Goal: Check status: Check status

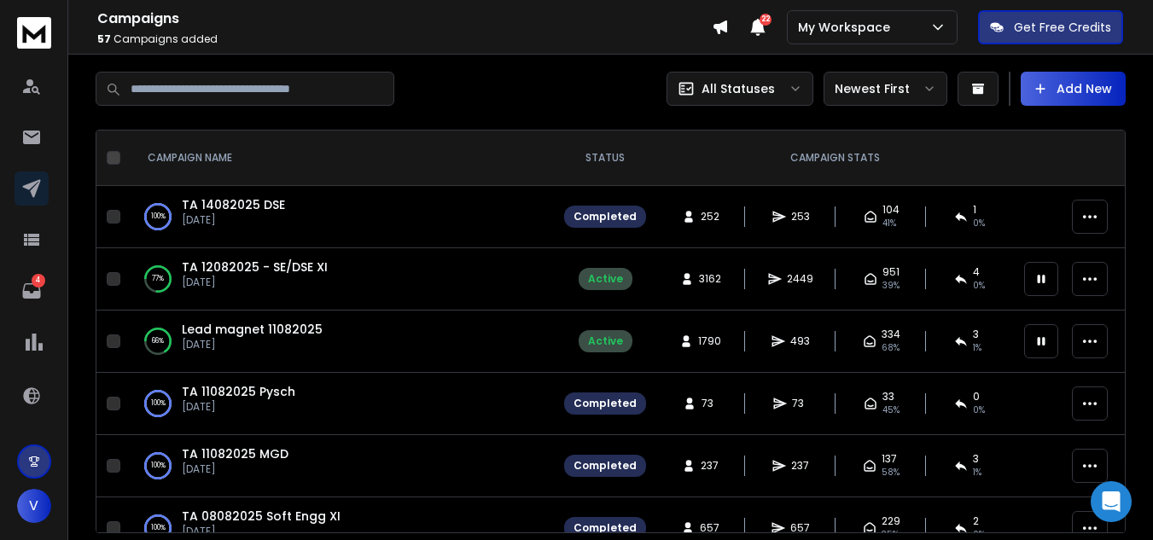
drag, startPoint x: 0, startPoint y: 0, endPoint x: 290, endPoint y: 324, distance: 435.2
click at [290, 324] on span "Lead magnet 11082025" at bounding box center [252, 329] width 141 height 17
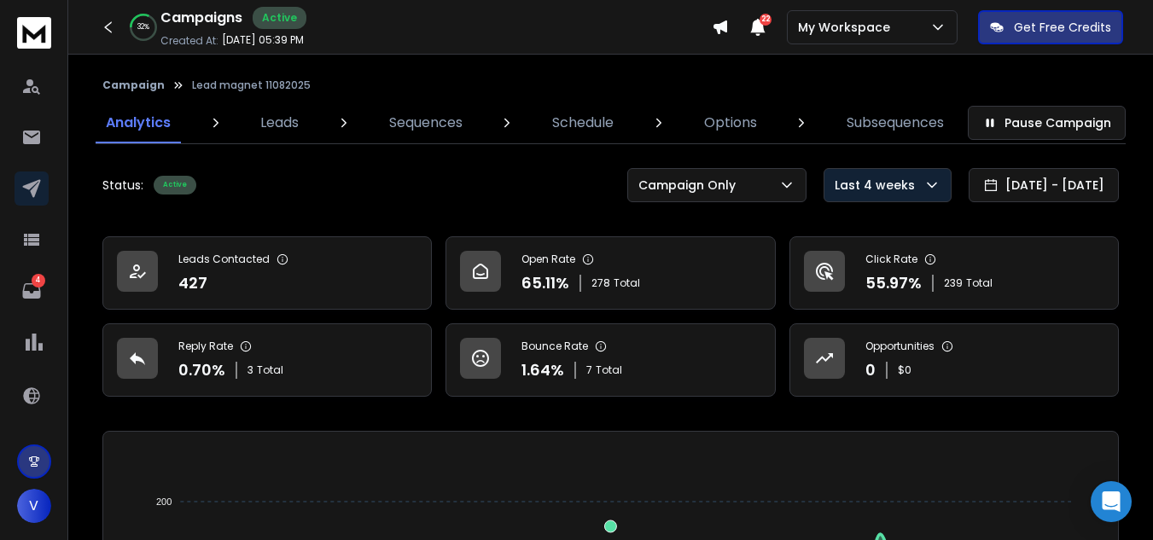
click at [869, 180] on div "Last 4 weeks" at bounding box center [888, 185] width 106 height 17
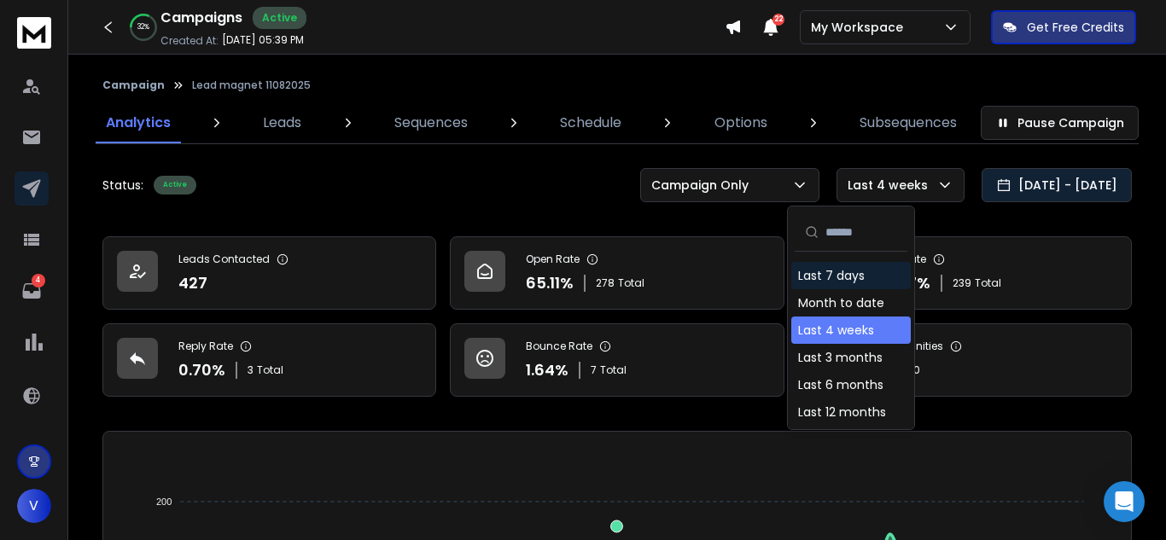
click at [988, 177] on button "[DATE] - [DATE]" at bounding box center [1057, 185] width 150 height 34
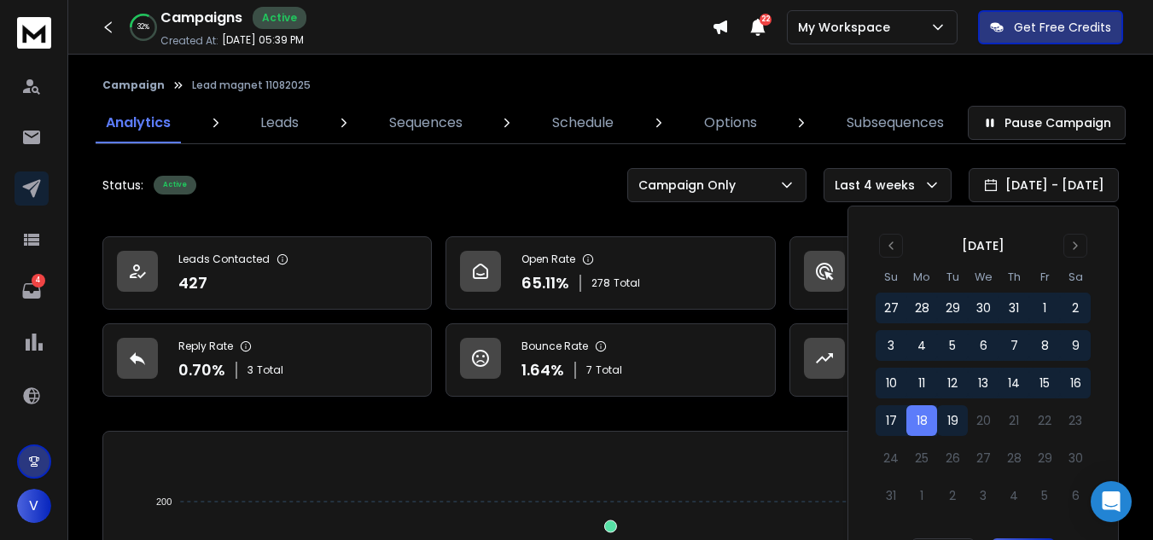
click at [923, 411] on button "18" at bounding box center [922, 420] width 31 height 31
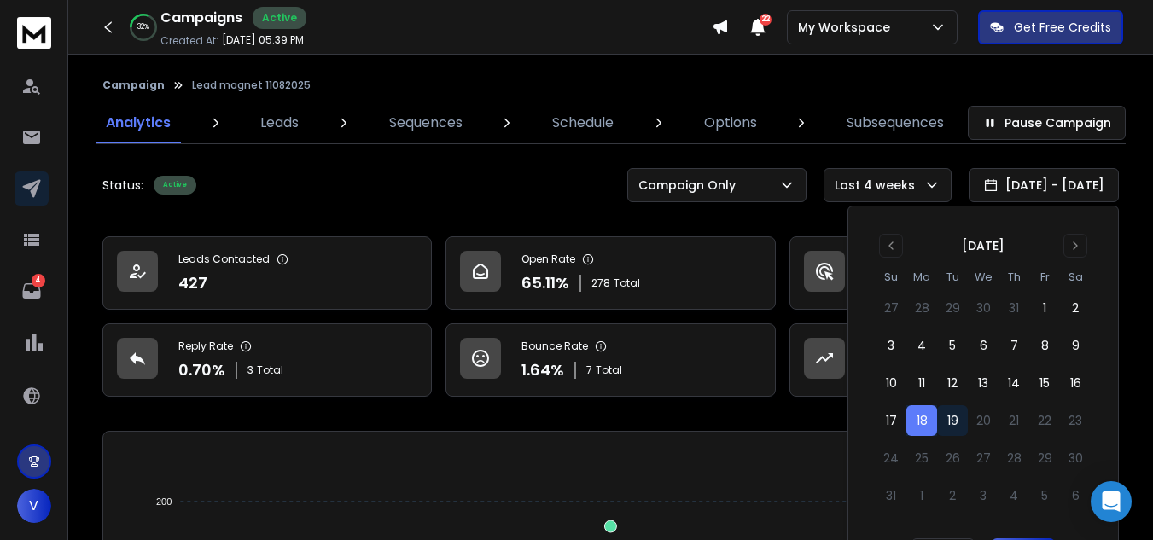
click at [954, 423] on button "19" at bounding box center [952, 420] width 31 height 31
click at [923, 420] on button "18" at bounding box center [922, 420] width 31 height 31
click at [953, 428] on button "19" at bounding box center [952, 420] width 31 height 31
click at [958, 422] on button "19" at bounding box center [952, 420] width 31 height 31
click at [890, 247] on icon "Go to previous month" at bounding box center [890, 245] width 3 height 7
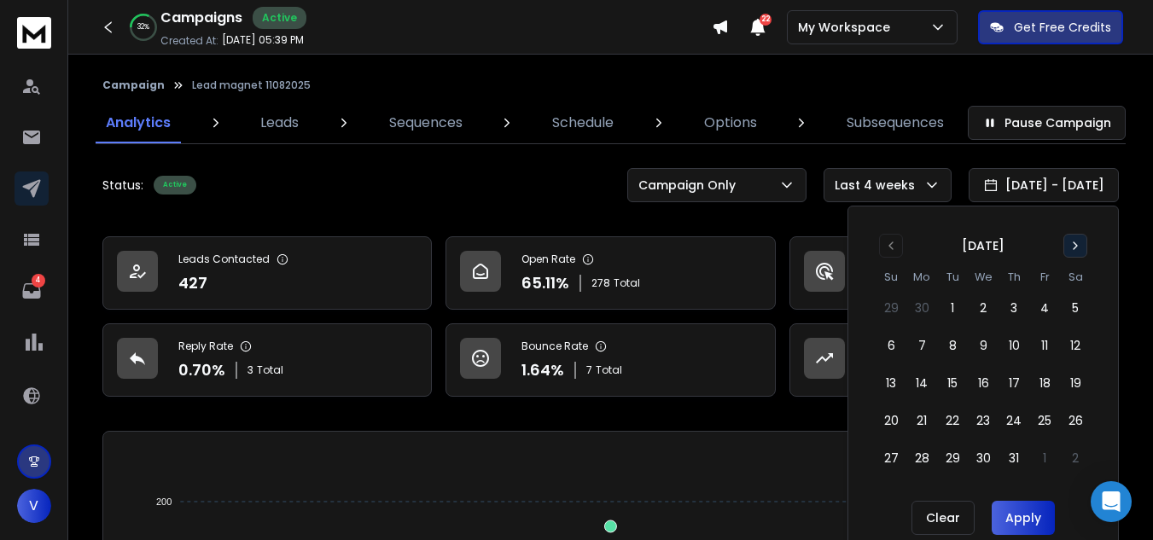
click at [1070, 236] on button "Go to next month" at bounding box center [1076, 246] width 24 height 24
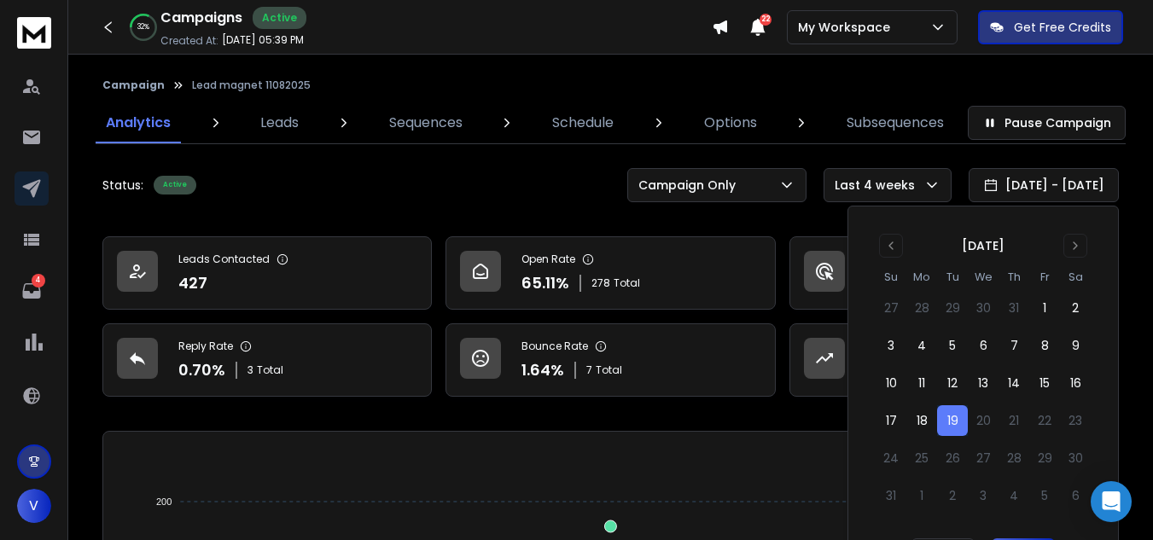
click at [957, 418] on button "19" at bounding box center [952, 420] width 31 height 31
click at [953, 416] on button "19" at bounding box center [952, 420] width 31 height 31
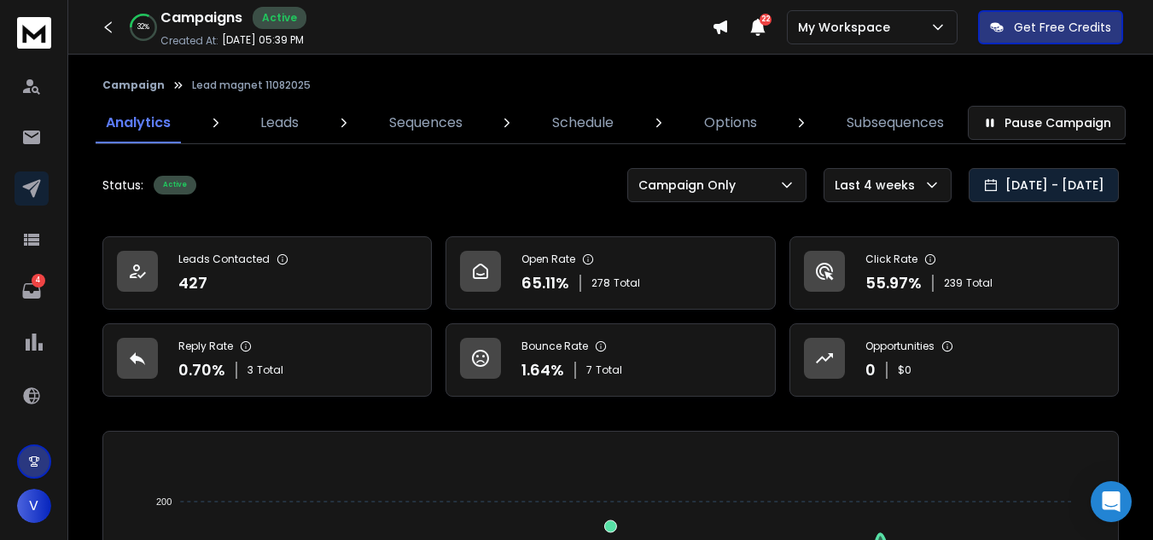
click at [1036, 179] on button "[DATE] - [DATE]" at bounding box center [1044, 185] width 150 height 34
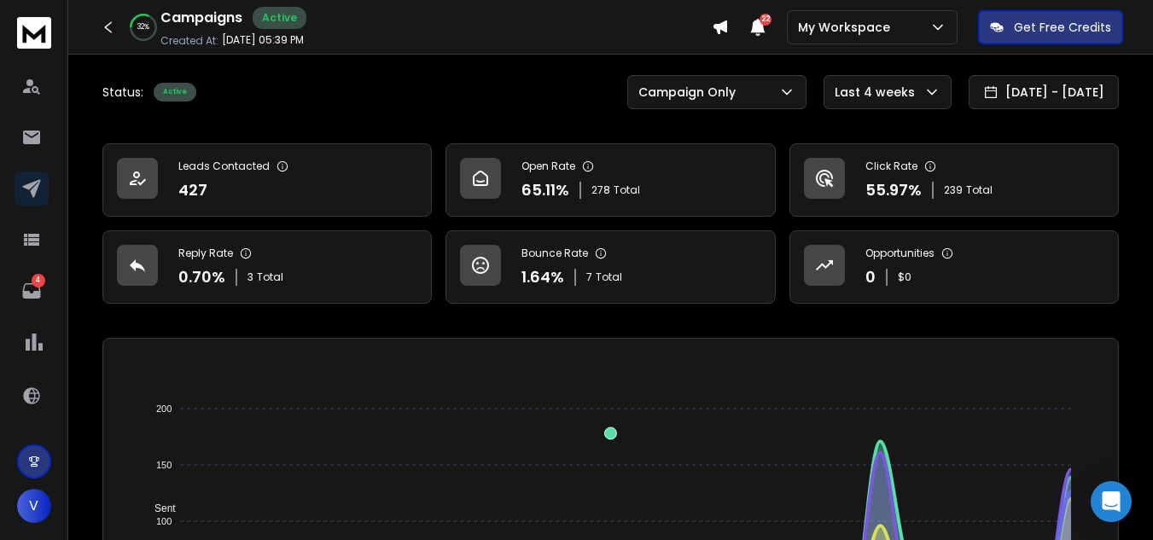
scroll to position [84, 0]
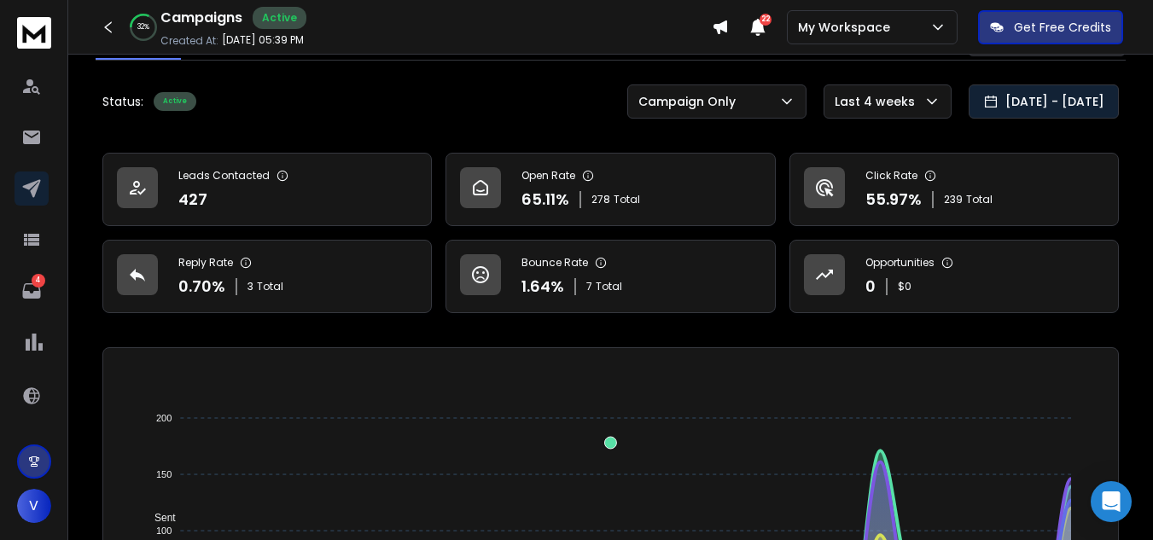
click at [1002, 99] on button "[DATE] - [DATE]" at bounding box center [1044, 102] width 150 height 34
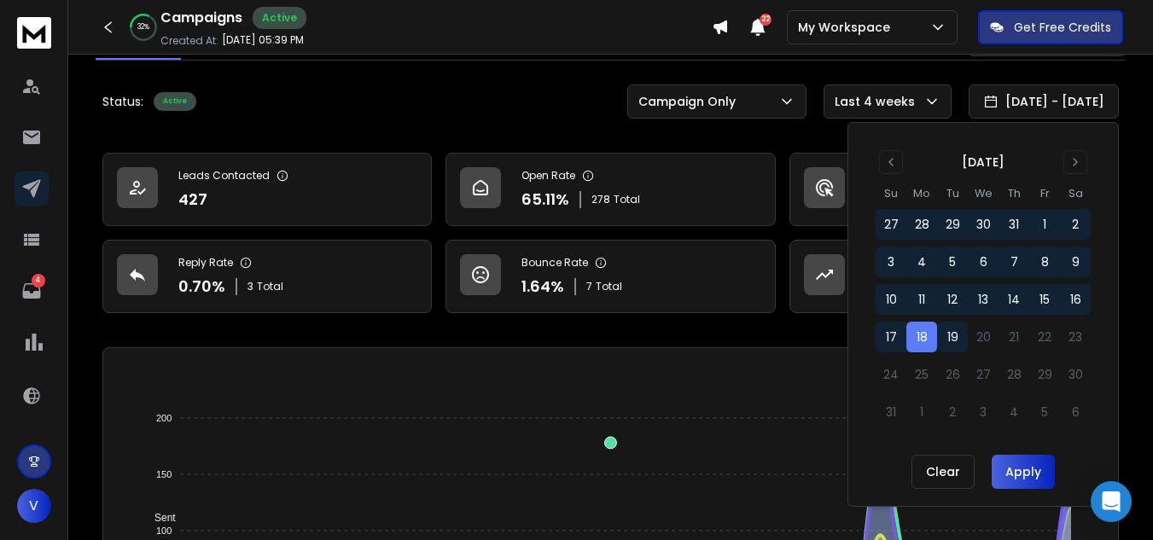
click at [952, 335] on button "19" at bounding box center [952, 337] width 31 height 31
click at [1017, 482] on button "Apply" at bounding box center [1023, 472] width 63 height 34
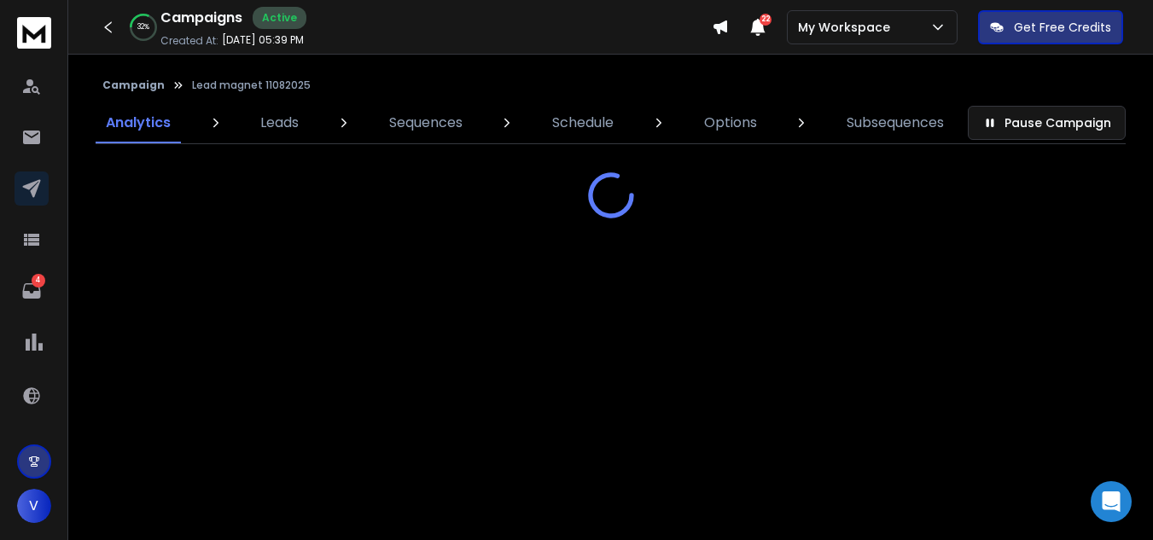
scroll to position [0, 0]
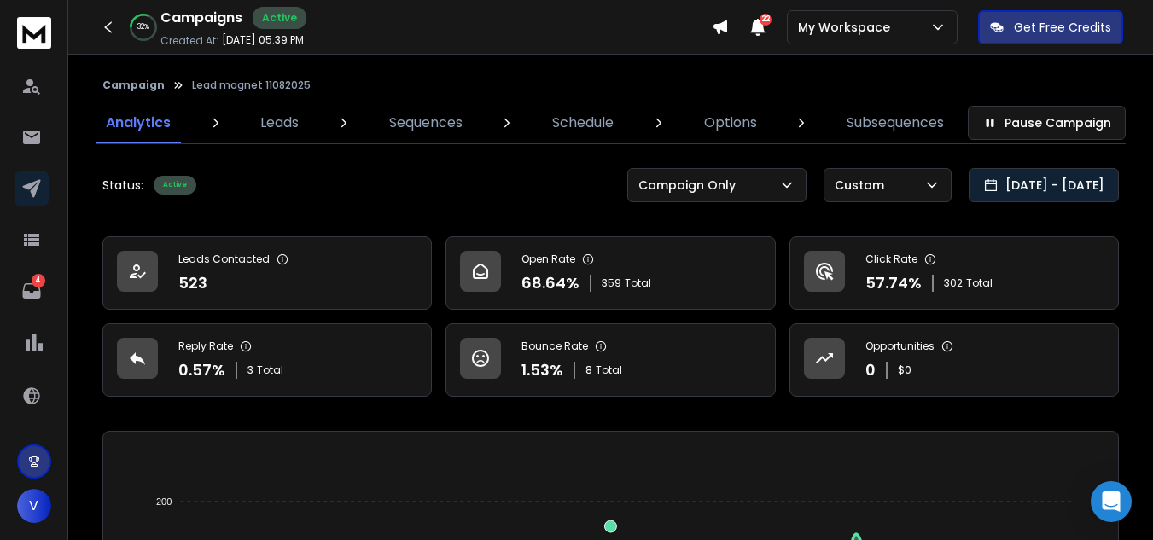
click at [975, 187] on button "[DATE] - [DATE]" at bounding box center [1044, 185] width 150 height 34
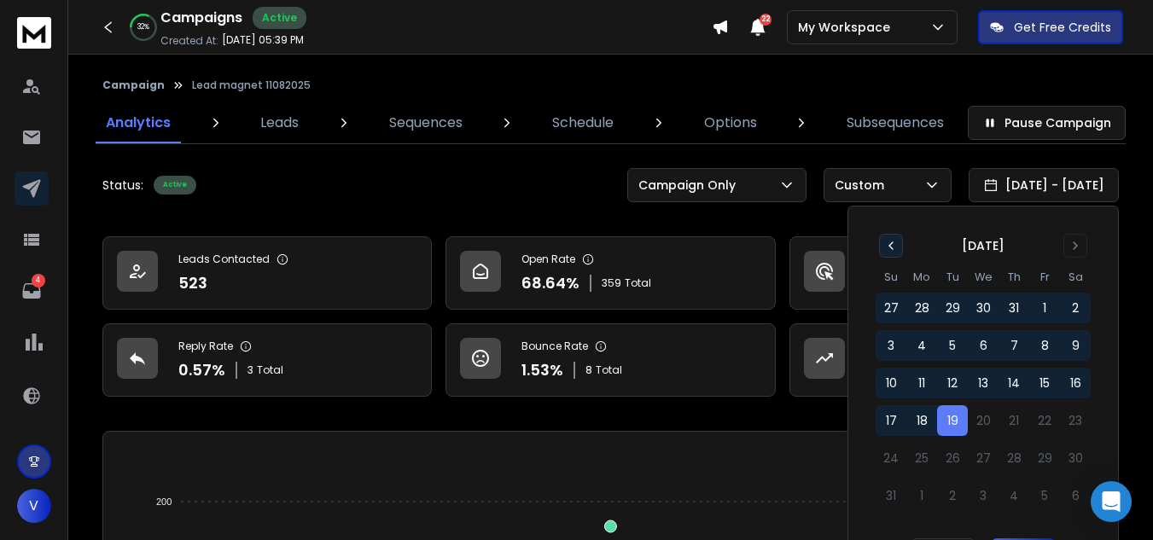
click at [889, 248] on icon "Go to previous month" at bounding box center [891, 246] width 14 height 14
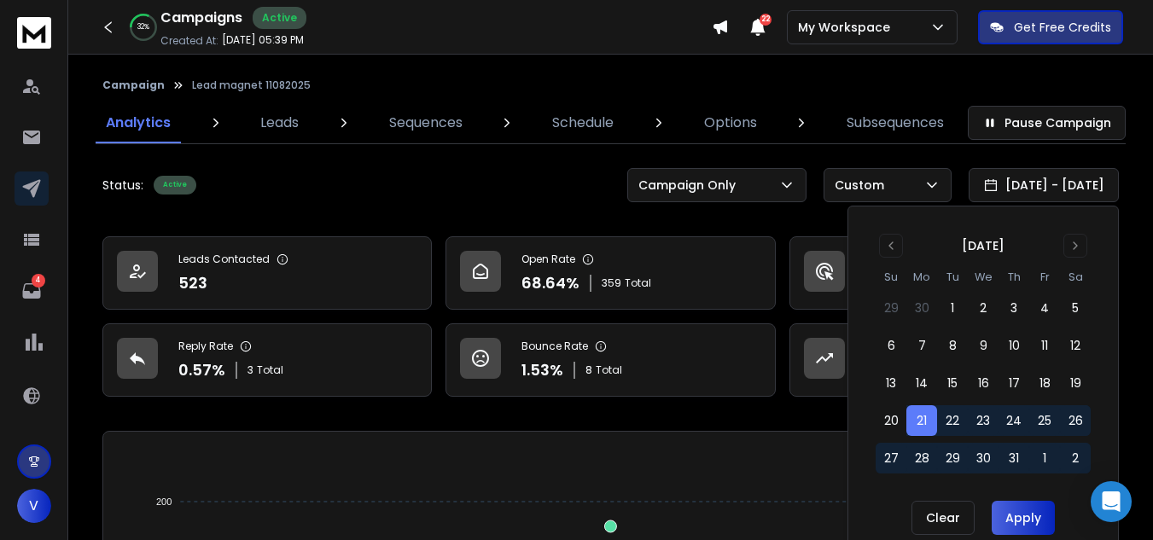
click at [926, 415] on button "21" at bounding box center [922, 420] width 31 height 31
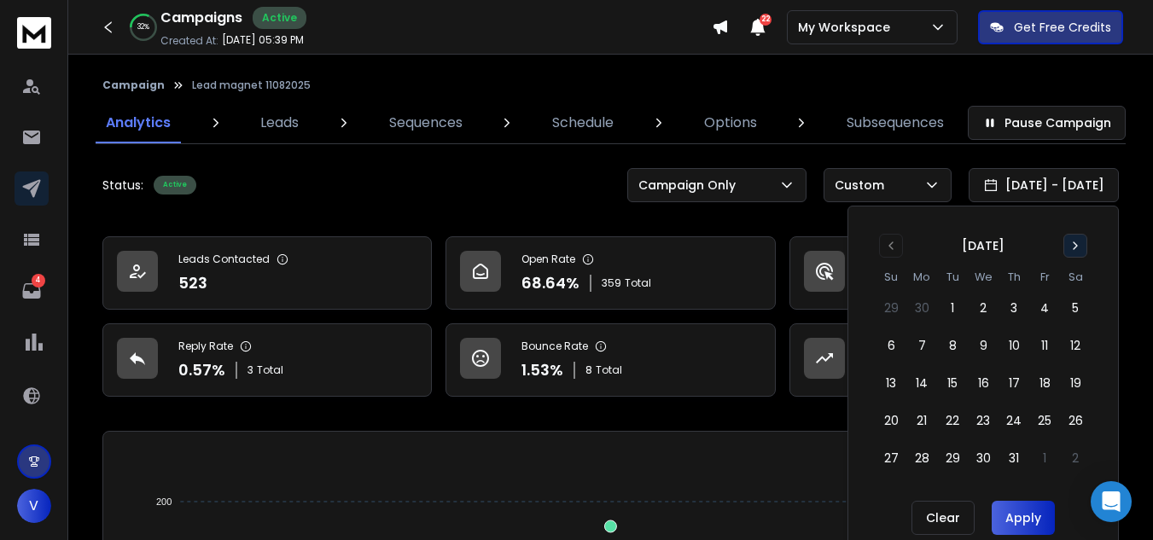
click at [1072, 242] on icon "Go to next month" at bounding box center [1076, 246] width 14 height 14
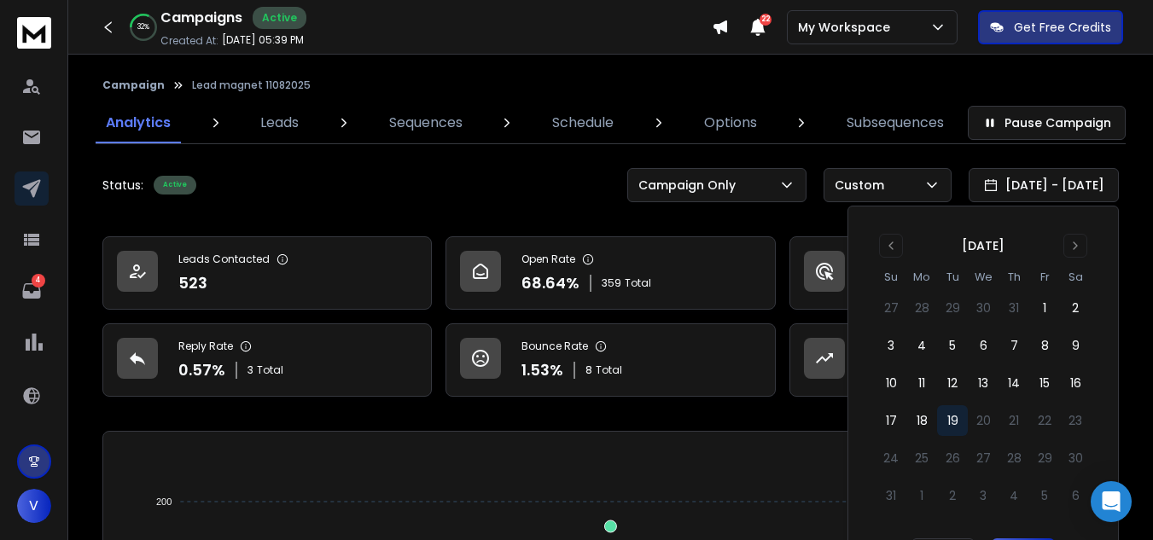
click at [955, 417] on button "19" at bounding box center [952, 420] width 31 height 31
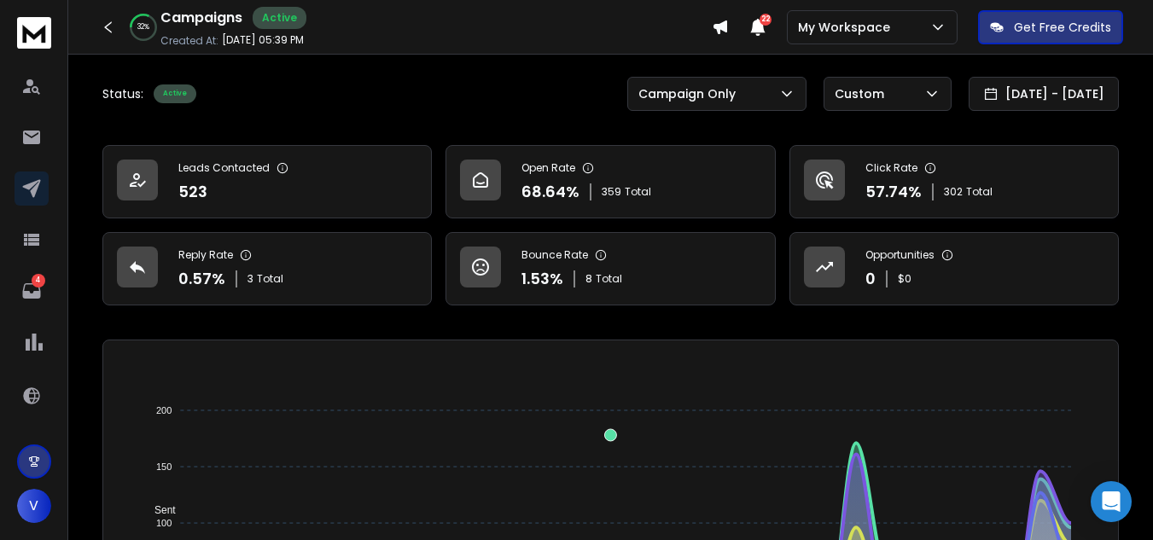
scroll to position [93, 0]
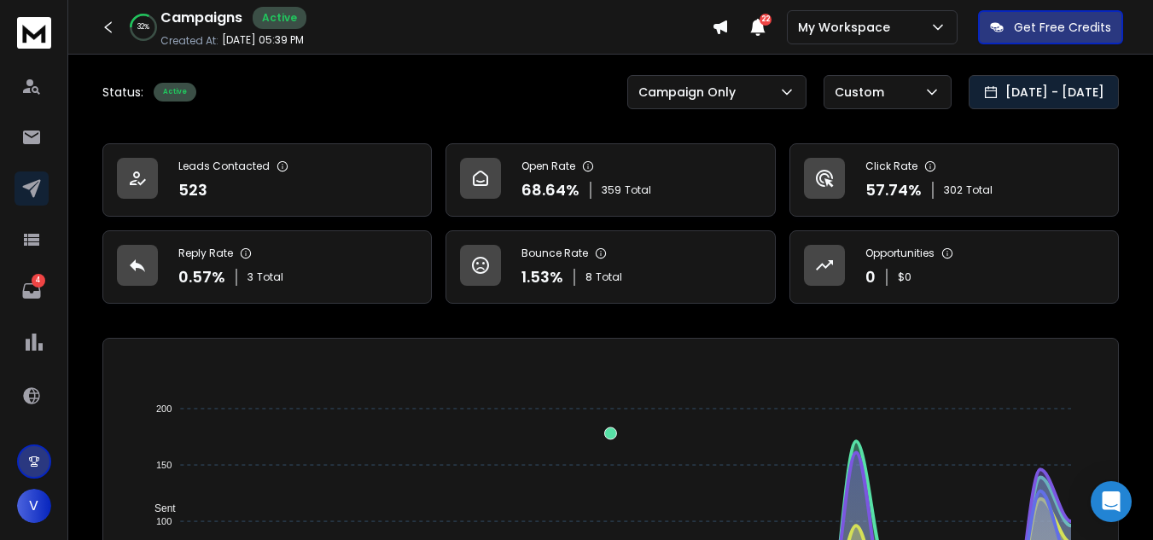
click at [1030, 94] on button "[DATE] - [DATE]" at bounding box center [1044, 92] width 150 height 34
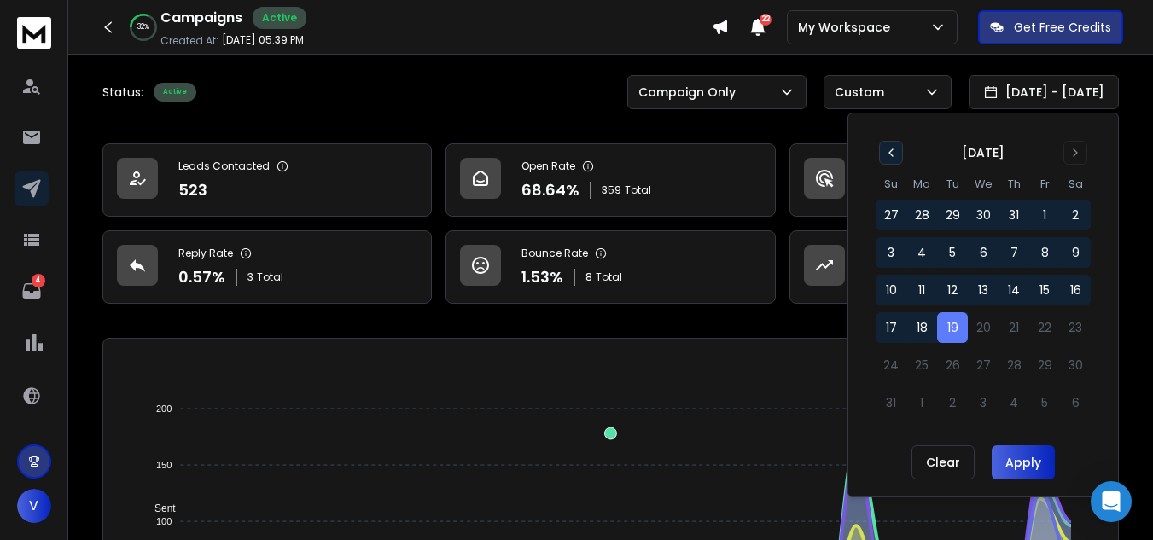
click at [890, 155] on icon "Go to previous month" at bounding box center [891, 153] width 14 height 14
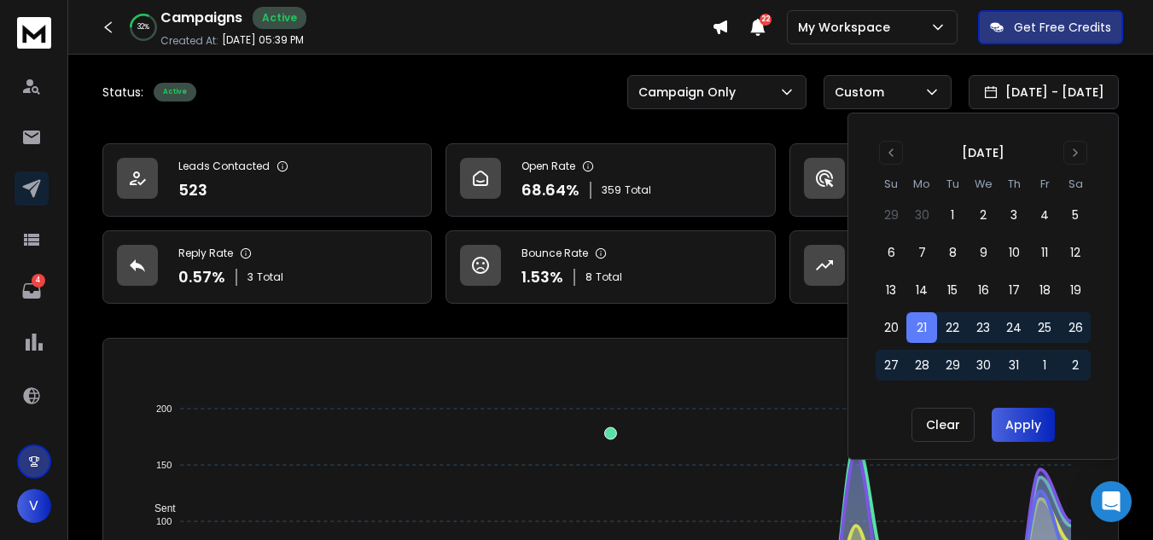
click at [921, 323] on button "21" at bounding box center [922, 327] width 31 height 31
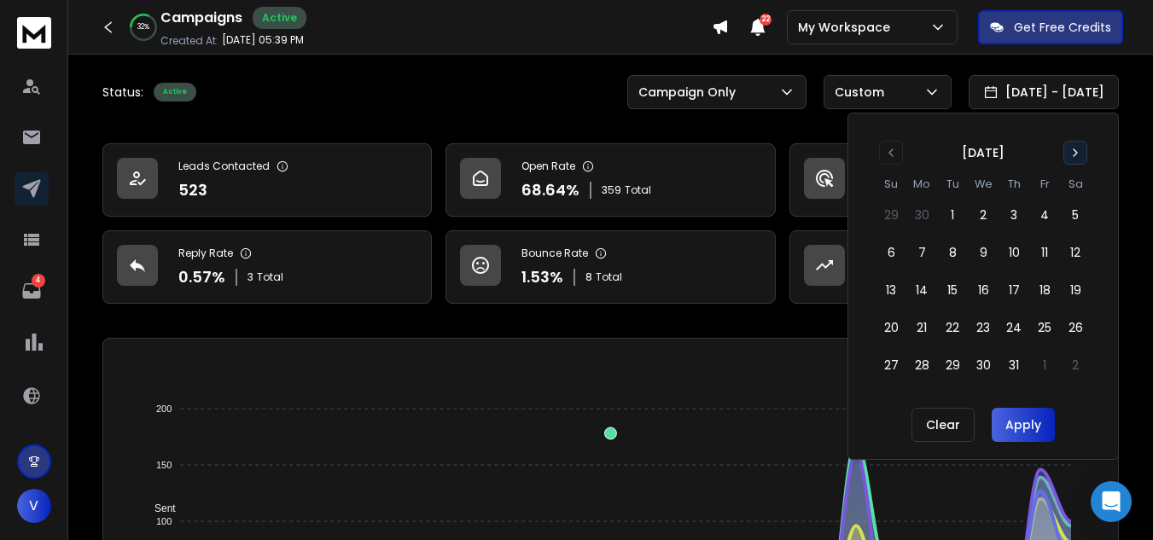
click at [1072, 148] on icon "Go to next month" at bounding box center [1076, 153] width 14 height 14
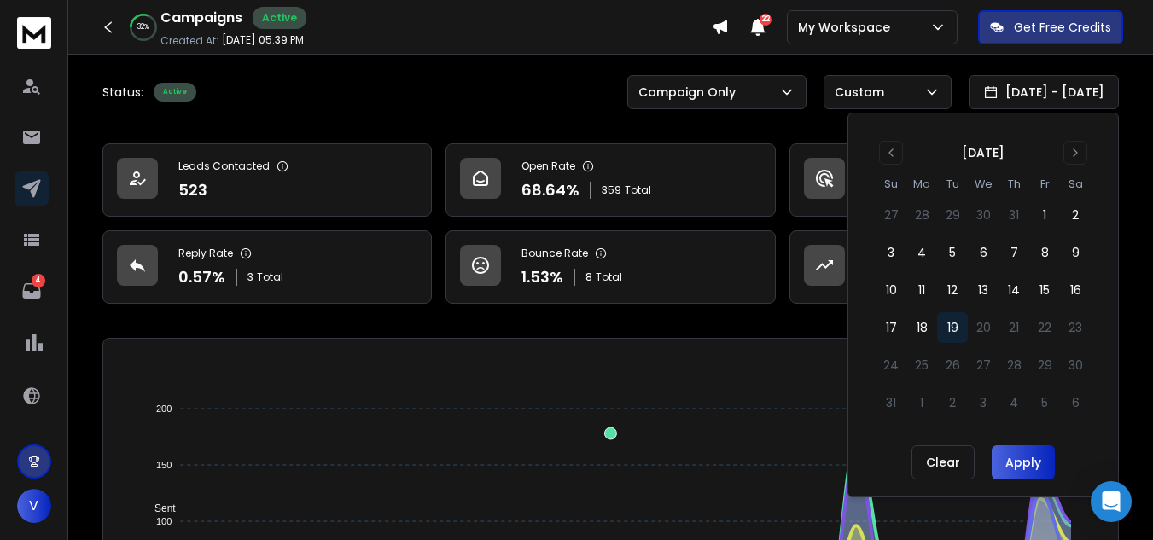
click at [949, 330] on button "19" at bounding box center [952, 327] width 31 height 31
click at [1011, 461] on button "Apply" at bounding box center [1023, 463] width 63 height 34
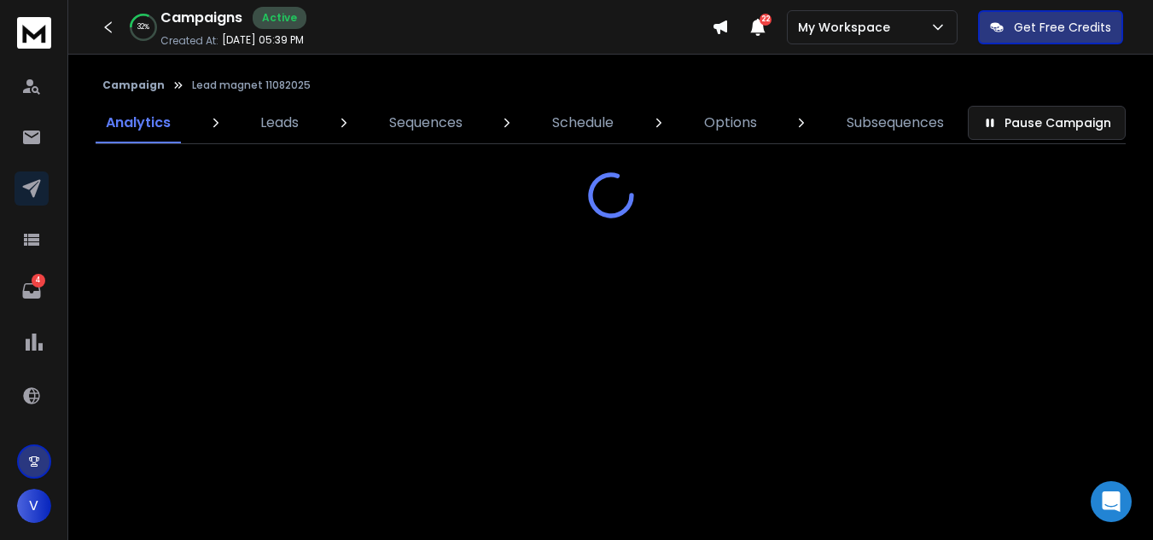
scroll to position [0, 0]
